Goal: Task Accomplishment & Management: Use online tool/utility

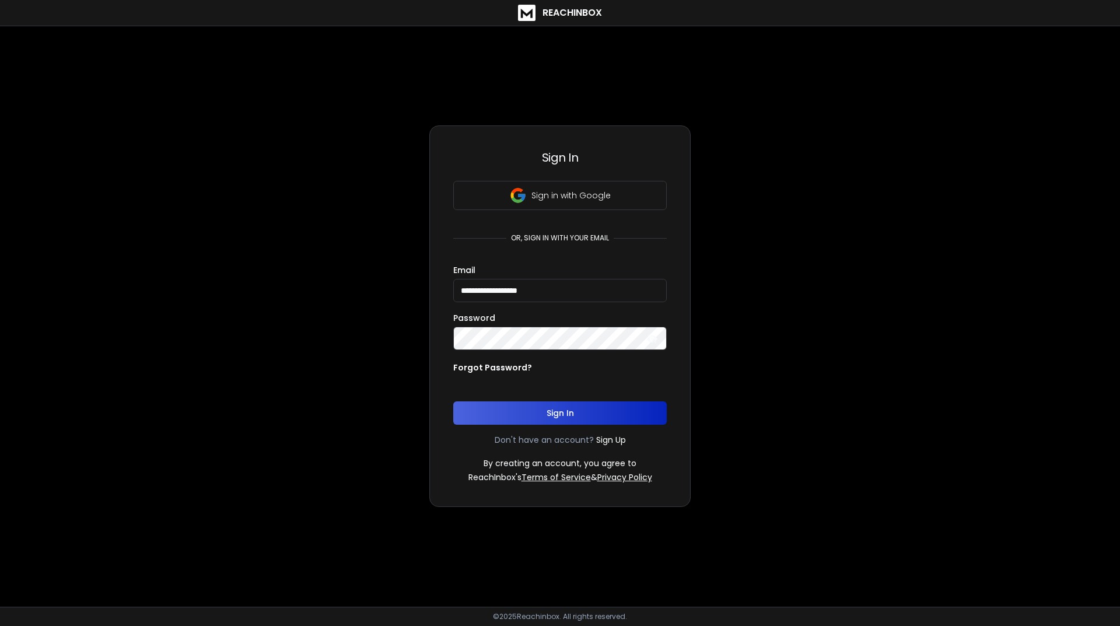
click at [535, 407] on button "Sign In" at bounding box center [560, 412] width 214 height 23
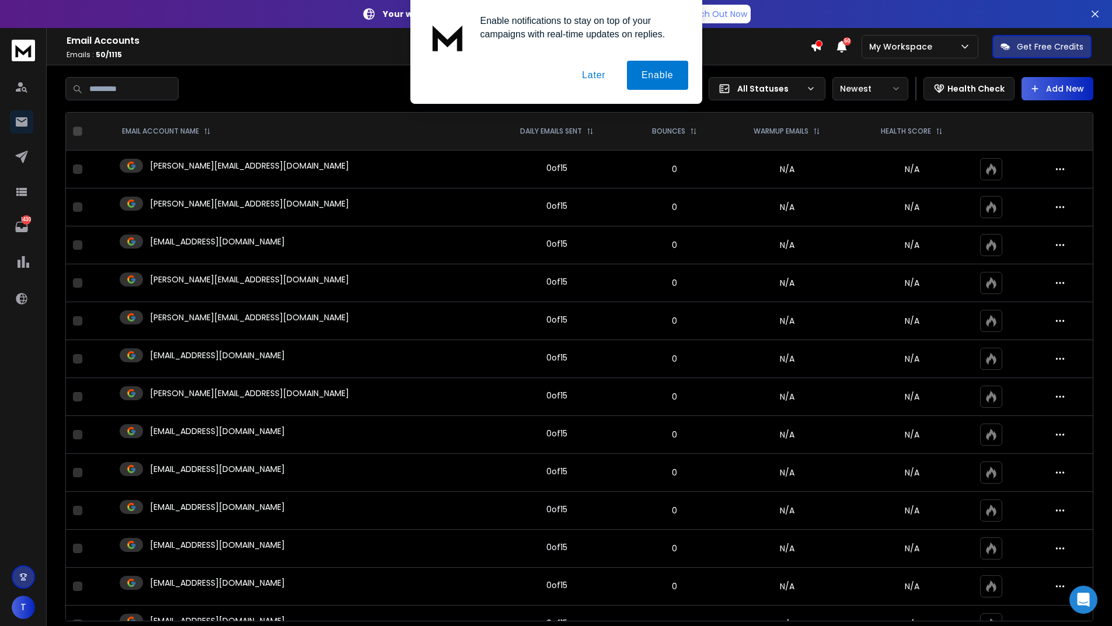
click at [600, 75] on button "Later" at bounding box center [593, 75] width 53 height 29
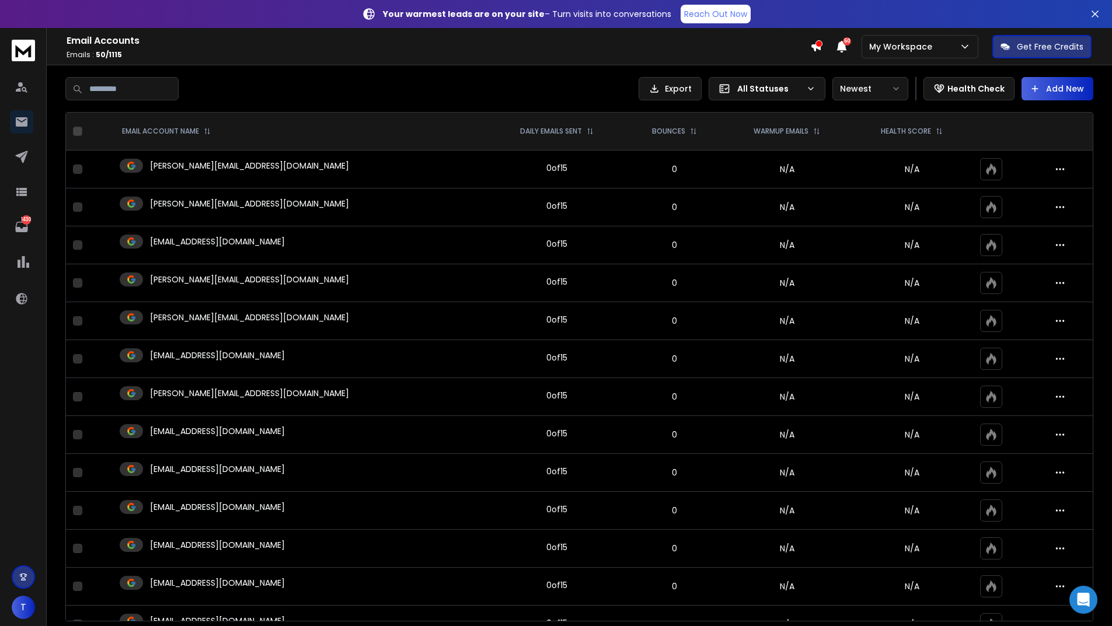
click at [1054, 90] on button "Add New" at bounding box center [1057, 88] width 72 height 23
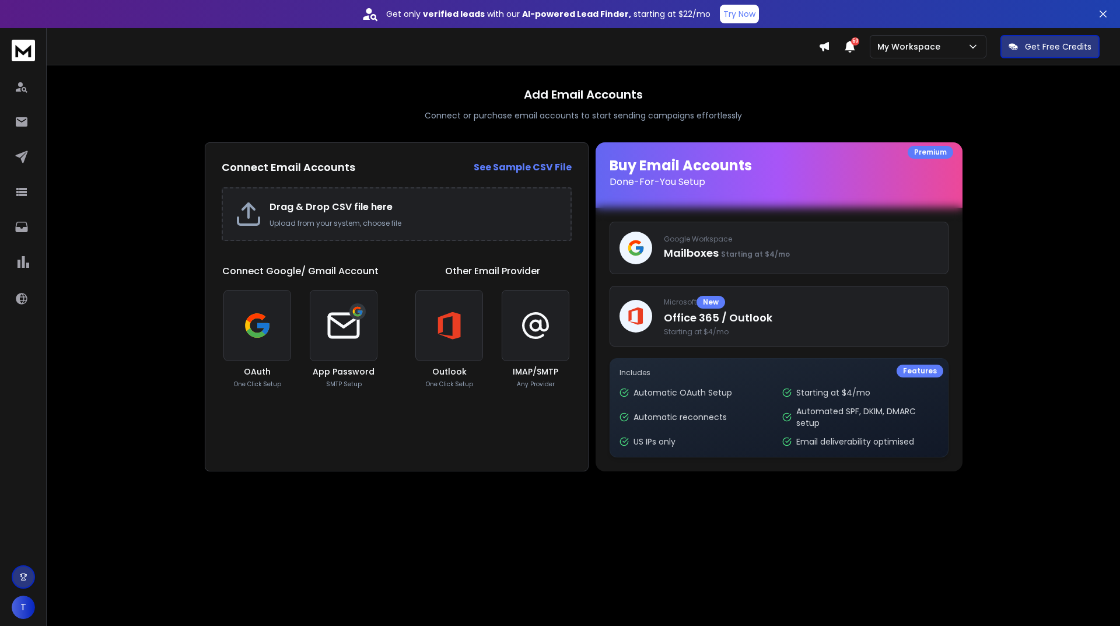
click at [280, 330] on div at bounding box center [257, 325] width 68 height 71
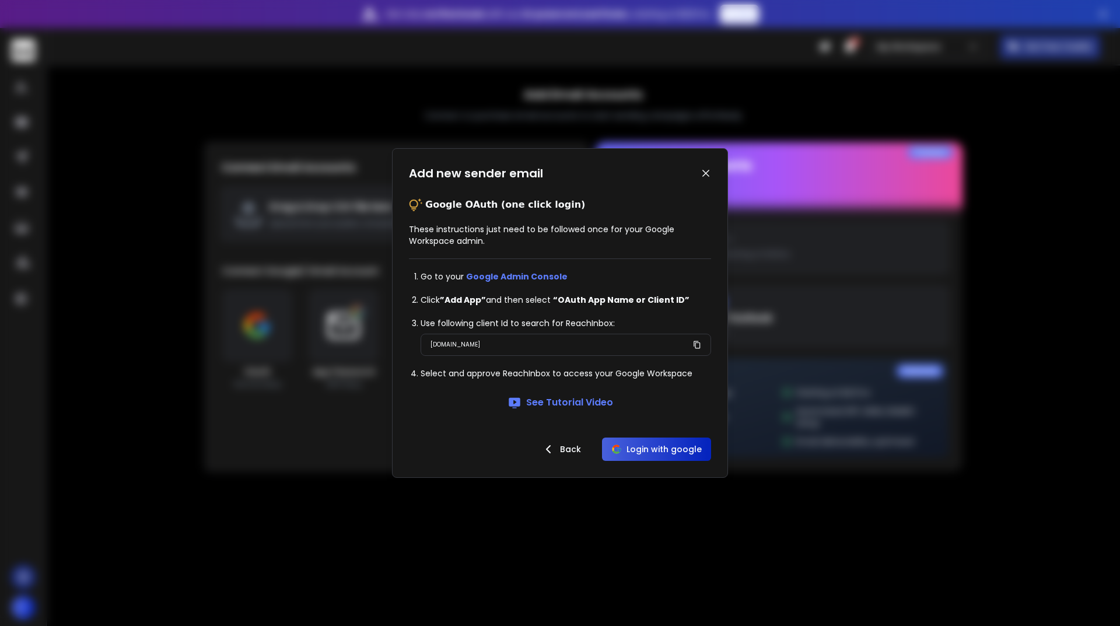
click at [656, 451] on button "Login with google" at bounding box center [656, 449] width 109 height 23
